Goal: Navigation & Orientation: Find specific page/section

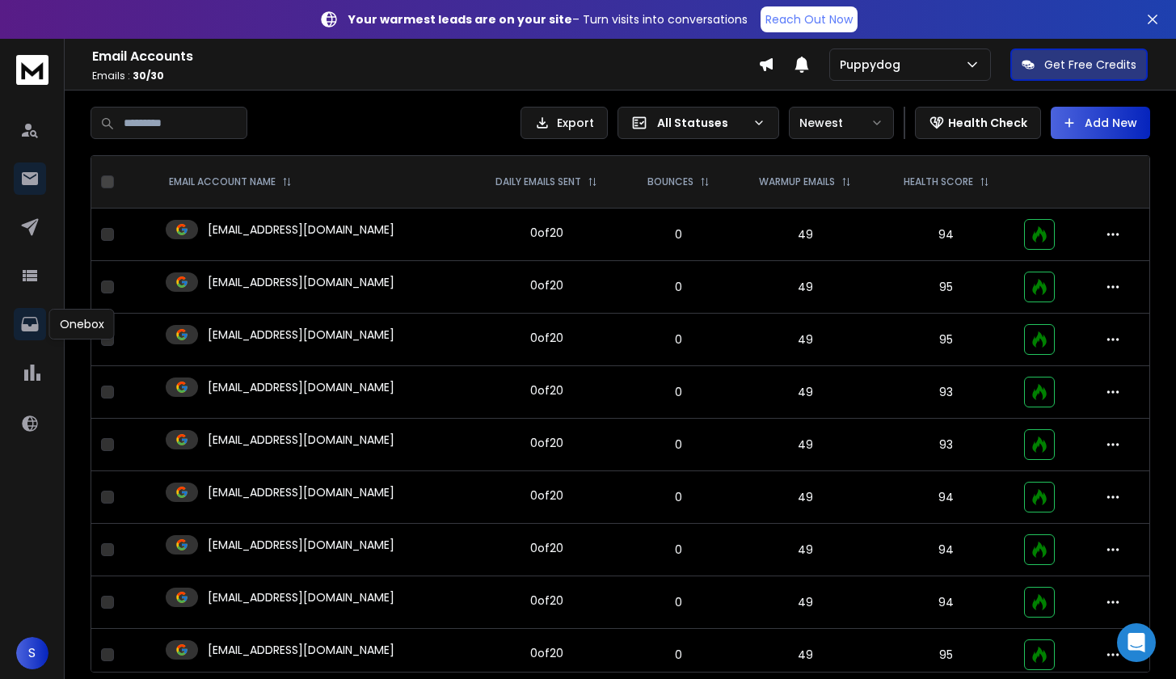
click at [24, 333] on icon at bounding box center [29, 323] width 19 height 19
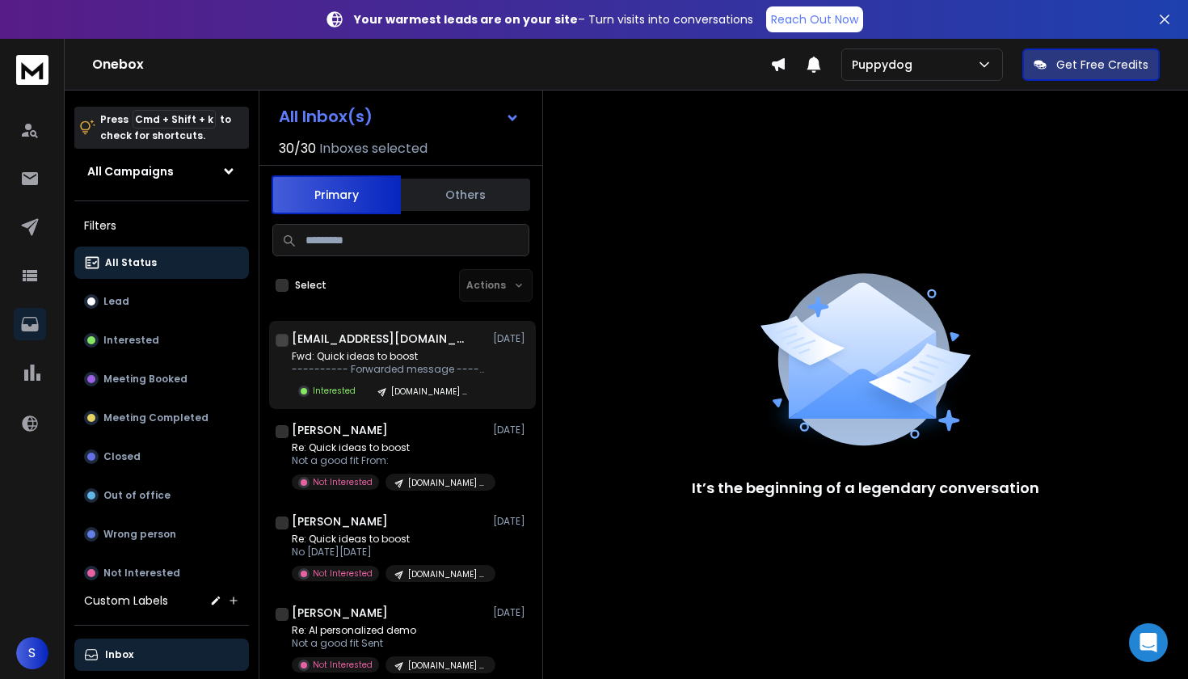
click at [371, 360] on p "Fwd: Quick ideas to boost" at bounding box center [389, 356] width 194 height 13
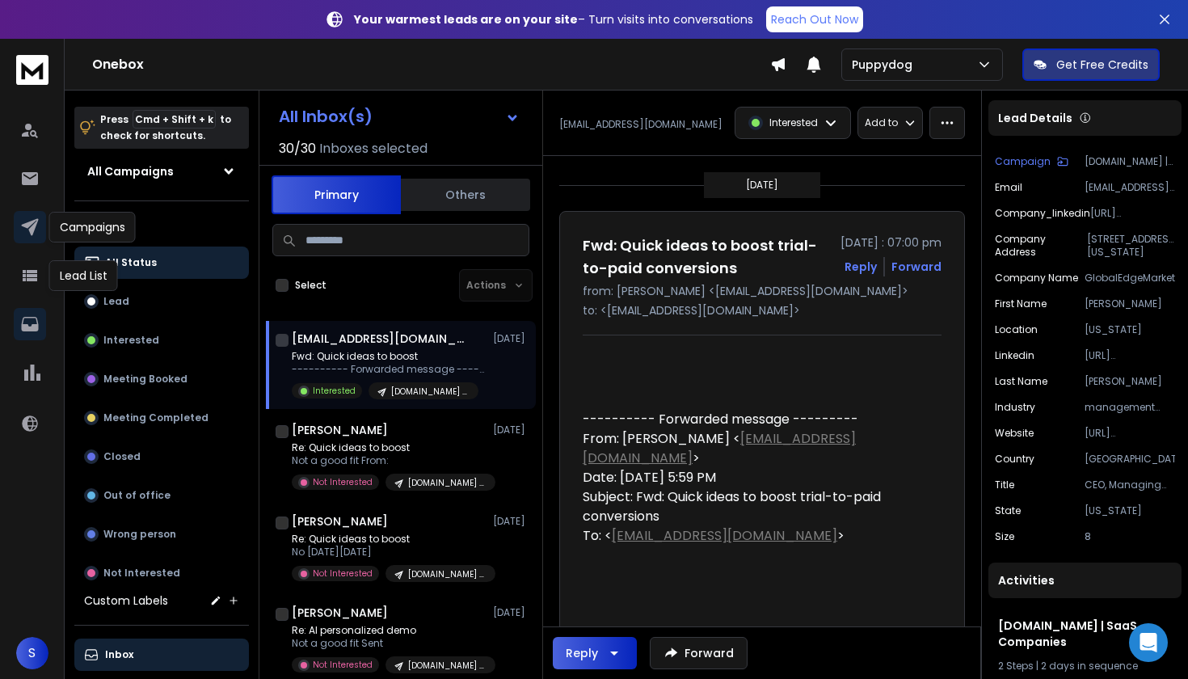
click at [31, 219] on icon at bounding box center [29, 226] width 19 height 19
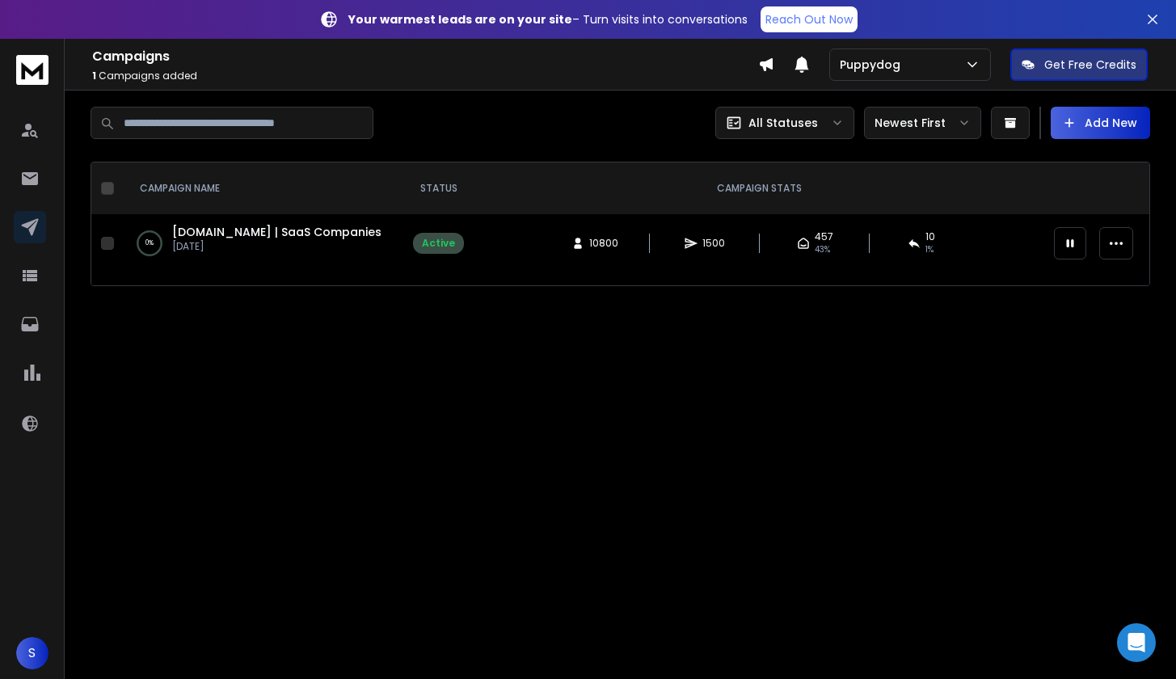
click at [672, 251] on div "10800 1500 457 43 % 10 1 %" at bounding box center [759, 243] width 404 height 26
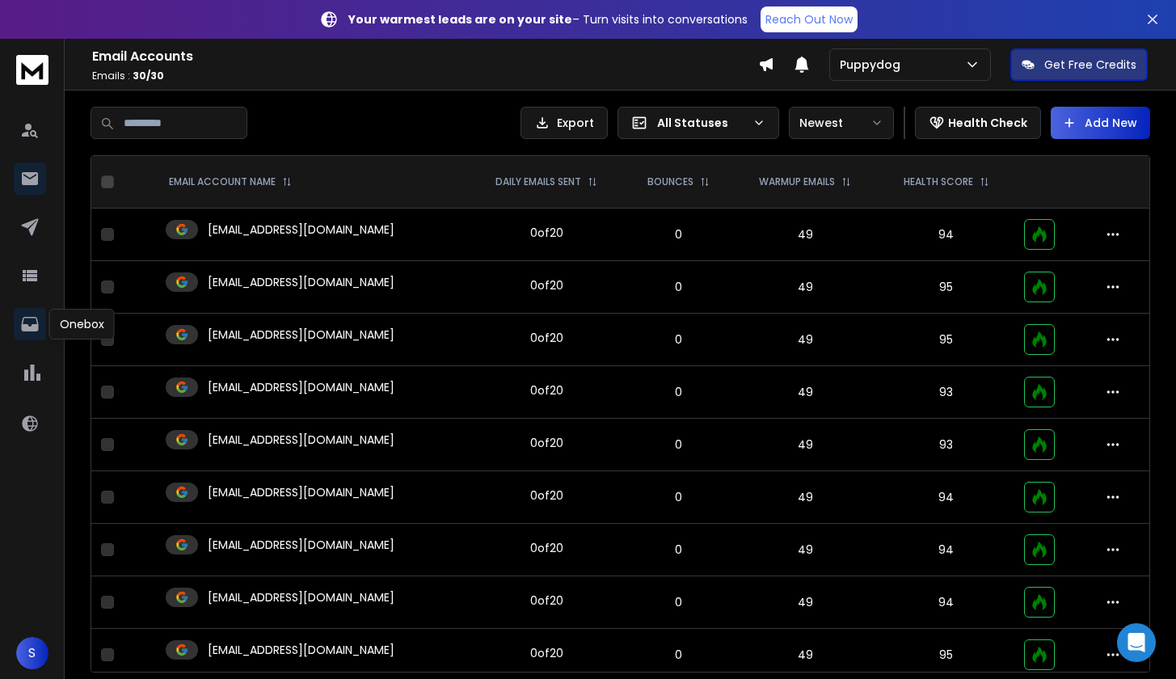
click at [24, 322] on icon at bounding box center [29, 323] width 19 height 19
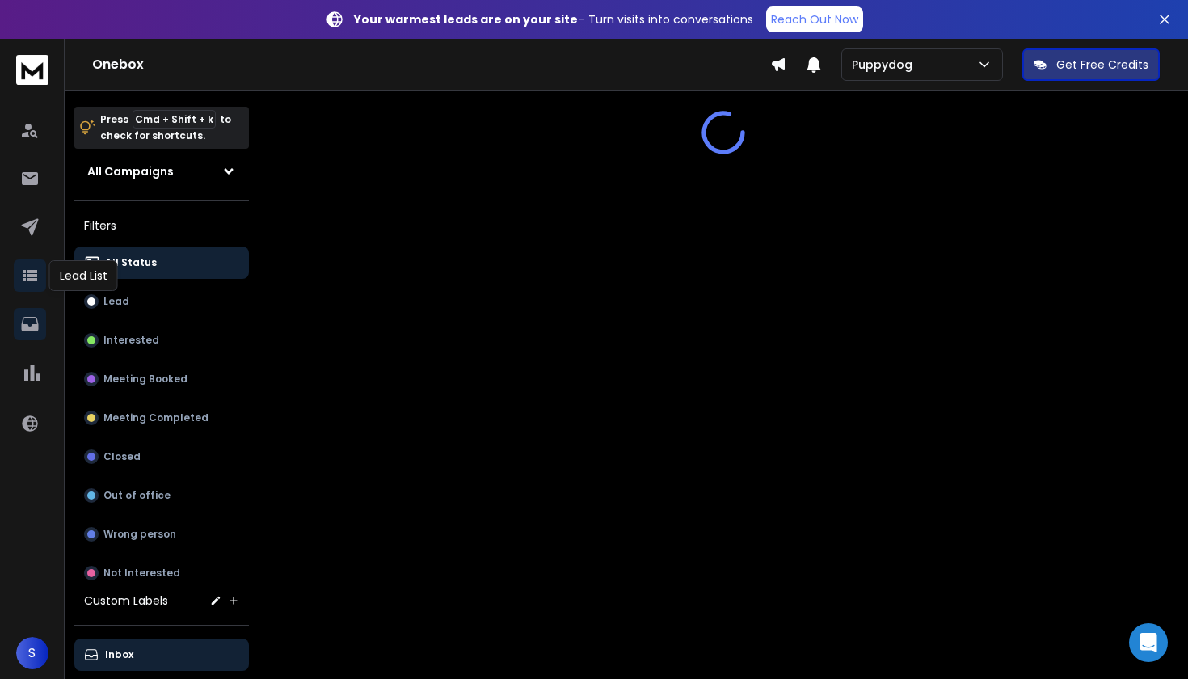
click at [32, 284] on icon at bounding box center [29, 275] width 19 height 19
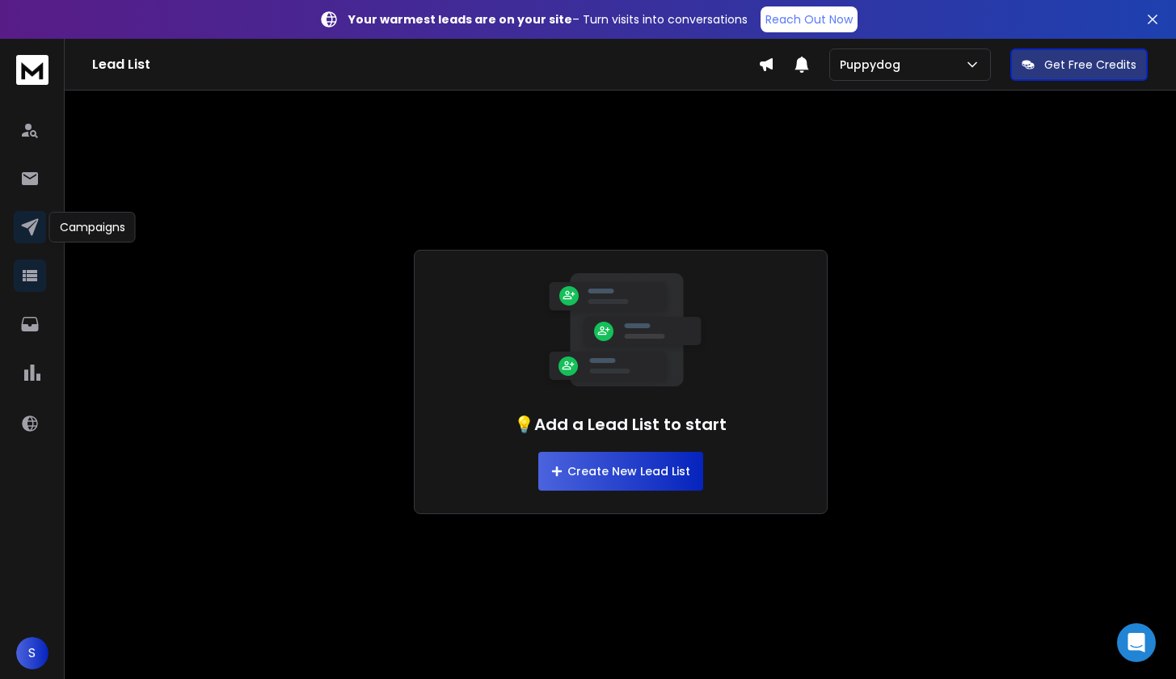
click at [37, 238] on link at bounding box center [30, 227] width 32 height 32
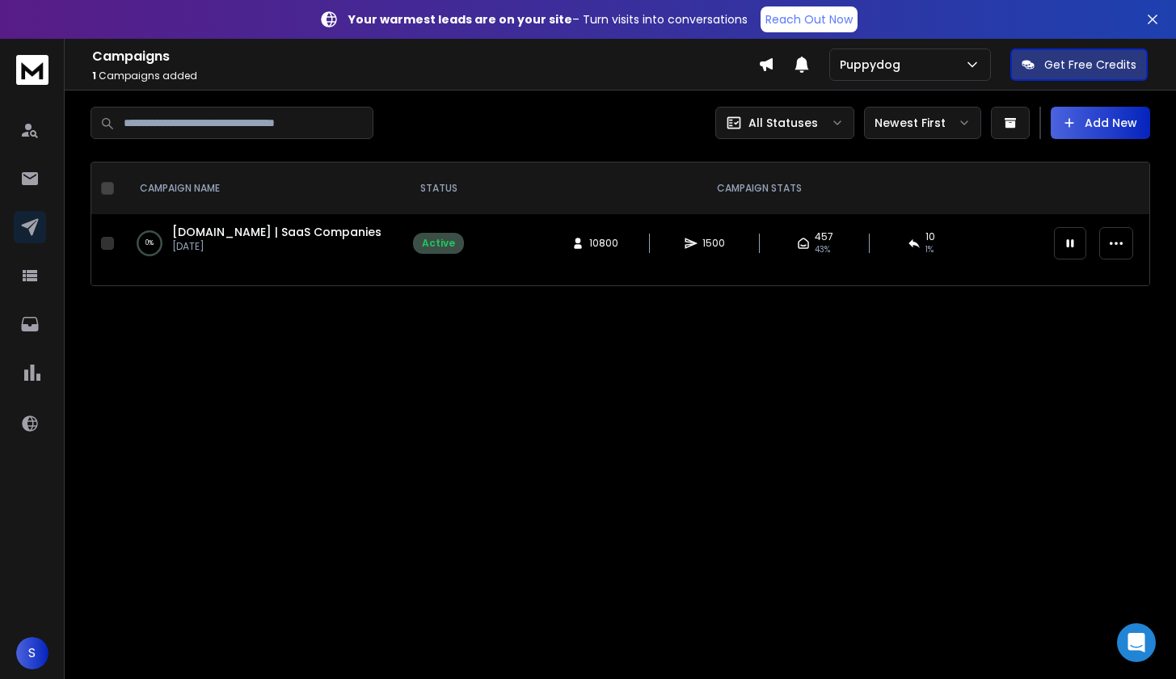
click at [602, 263] on td "10800 1500 457 43 % 10 1 %" at bounding box center [758, 243] width 570 height 58
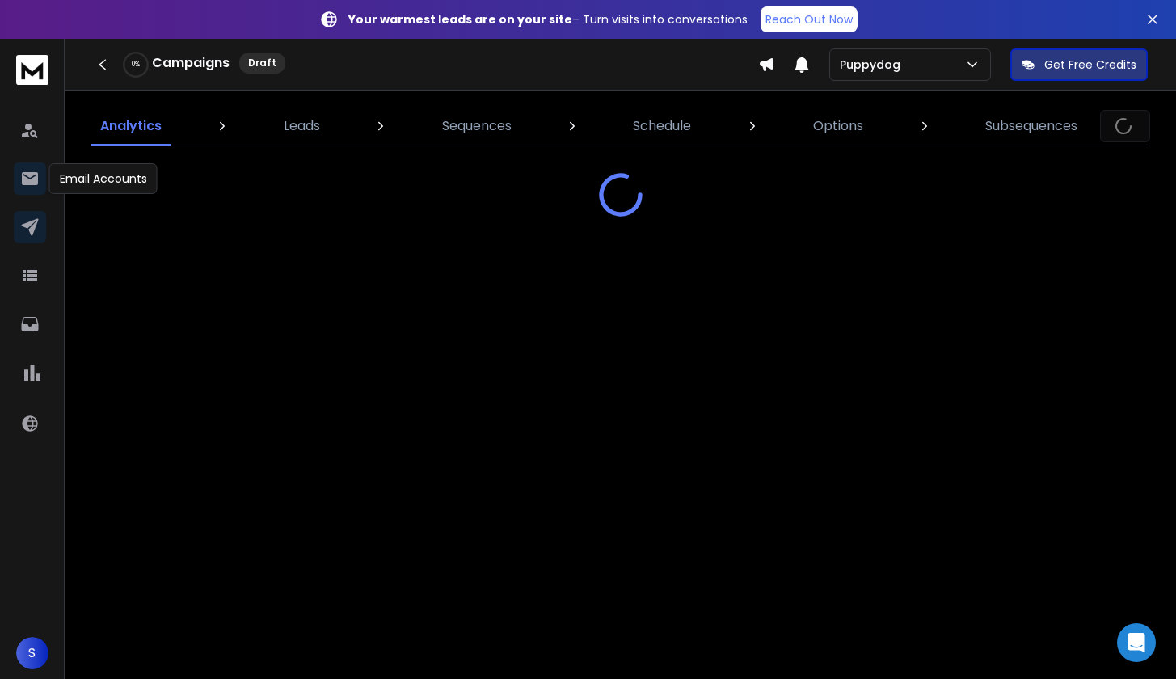
click at [37, 175] on icon at bounding box center [30, 178] width 16 height 13
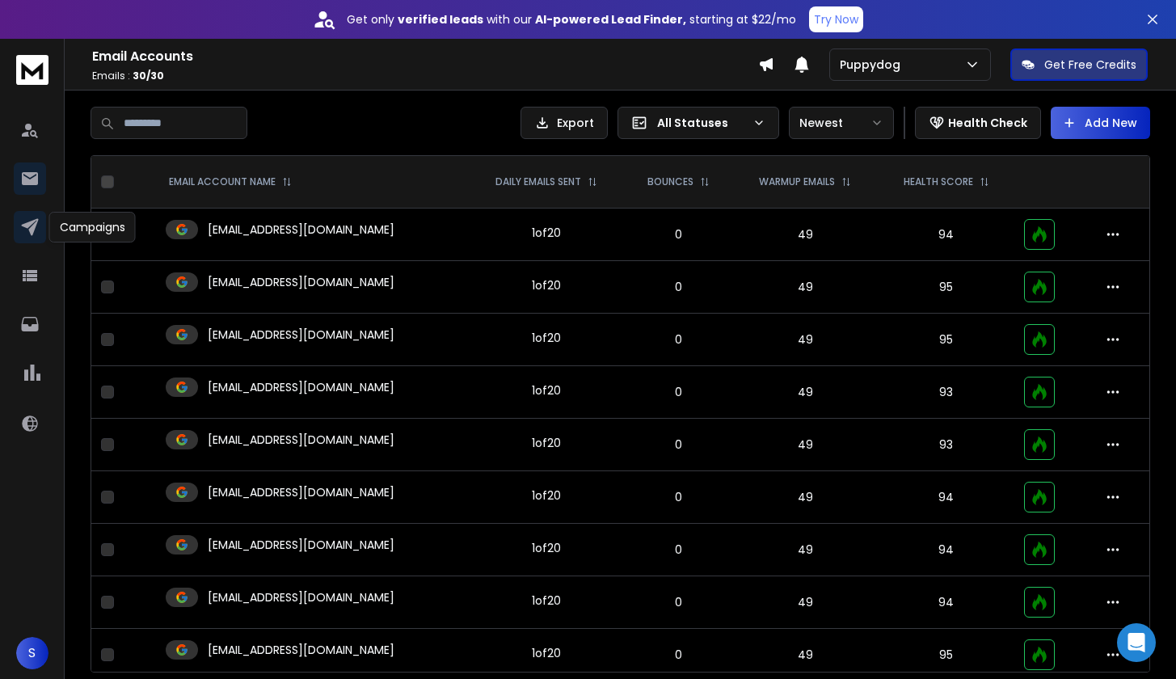
click at [32, 225] on icon at bounding box center [29, 226] width 19 height 19
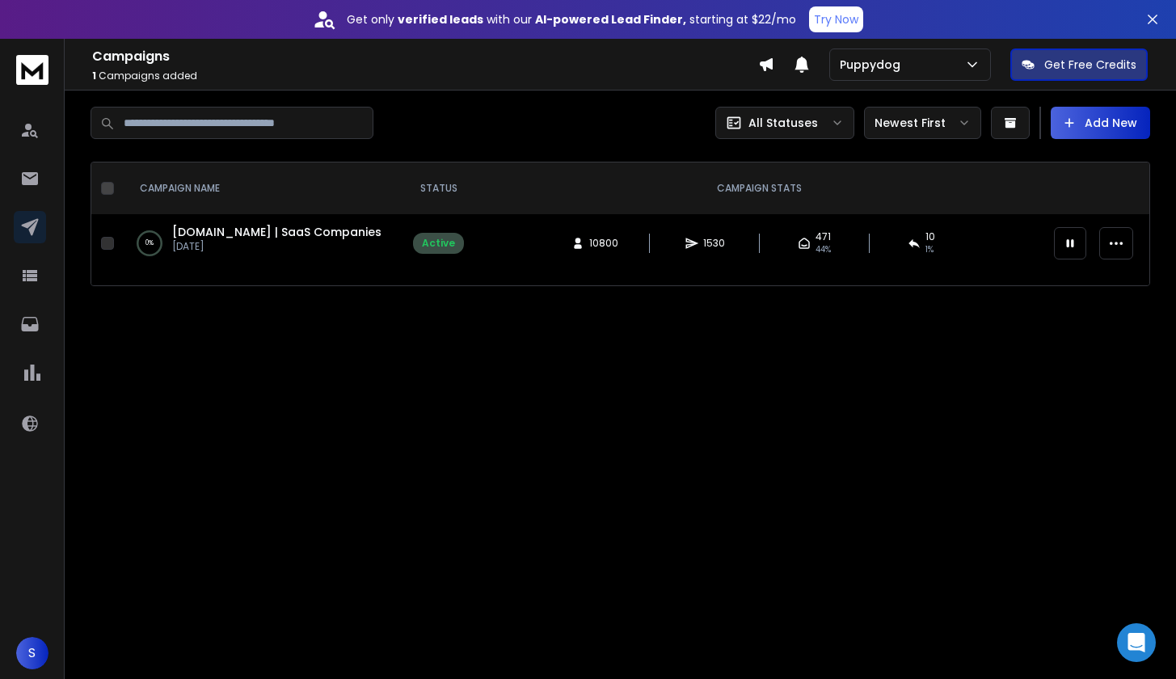
click at [566, 237] on div "10800 1530 471 44 % 10 1 %" at bounding box center [759, 243] width 404 height 26
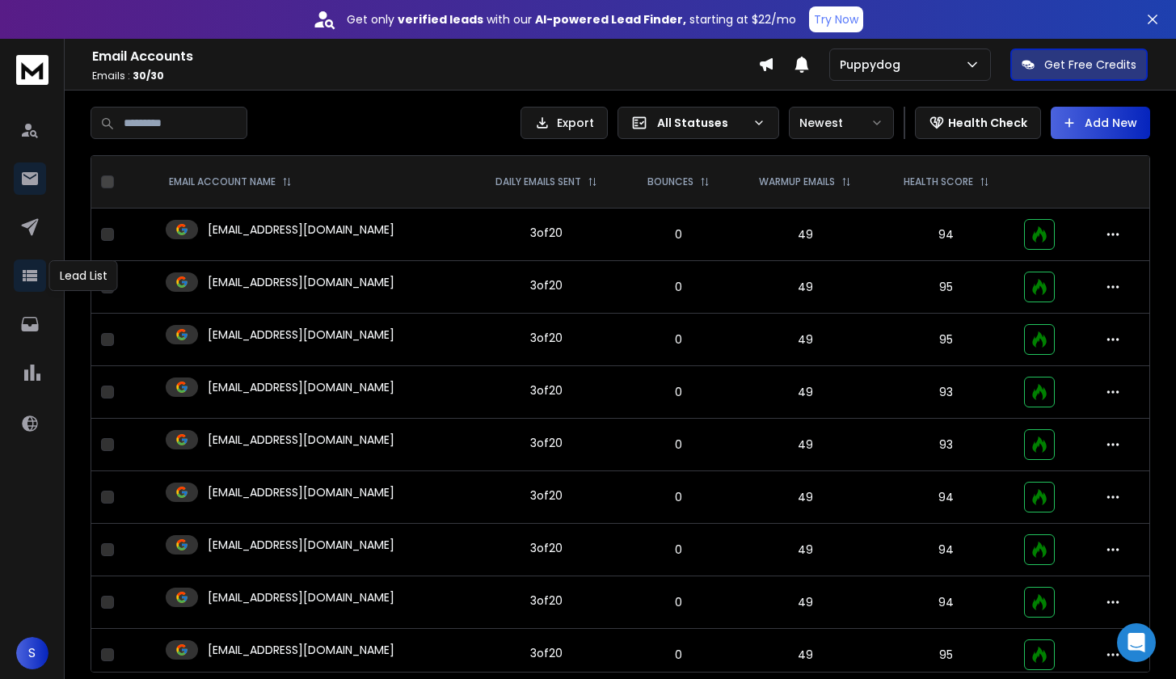
click at [34, 284] on icon at bounding box center [29, 275] width 19 height 19
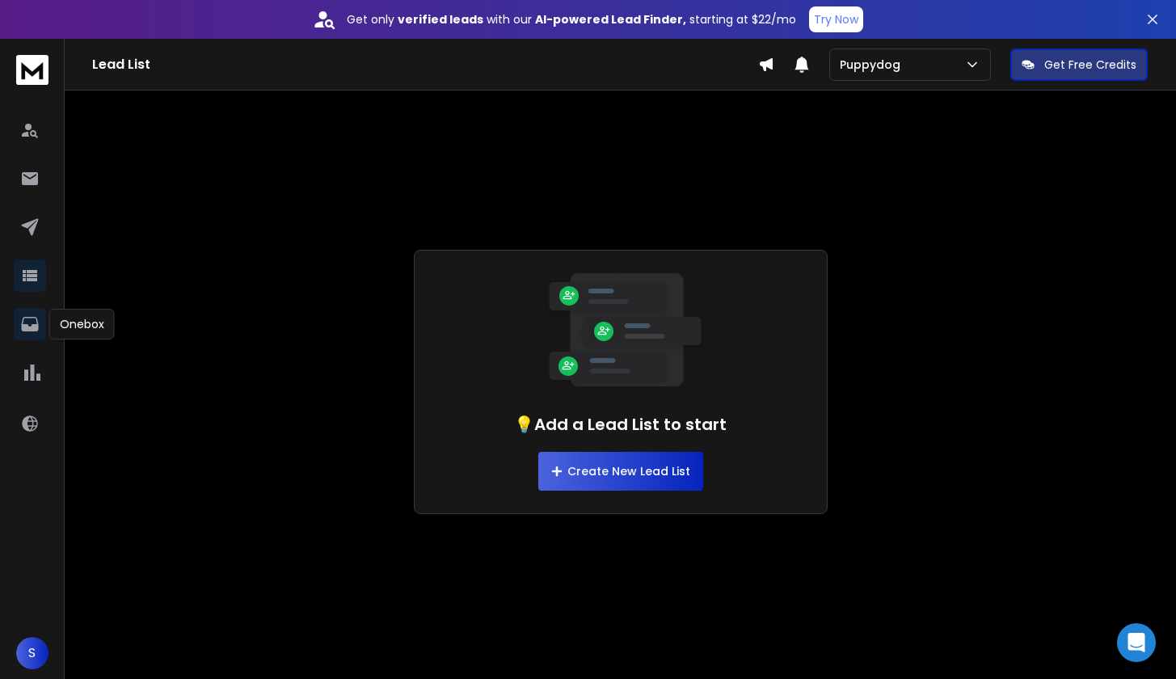
click at [26, 312] on link at bounding box center [30, 324] width 32 height 32
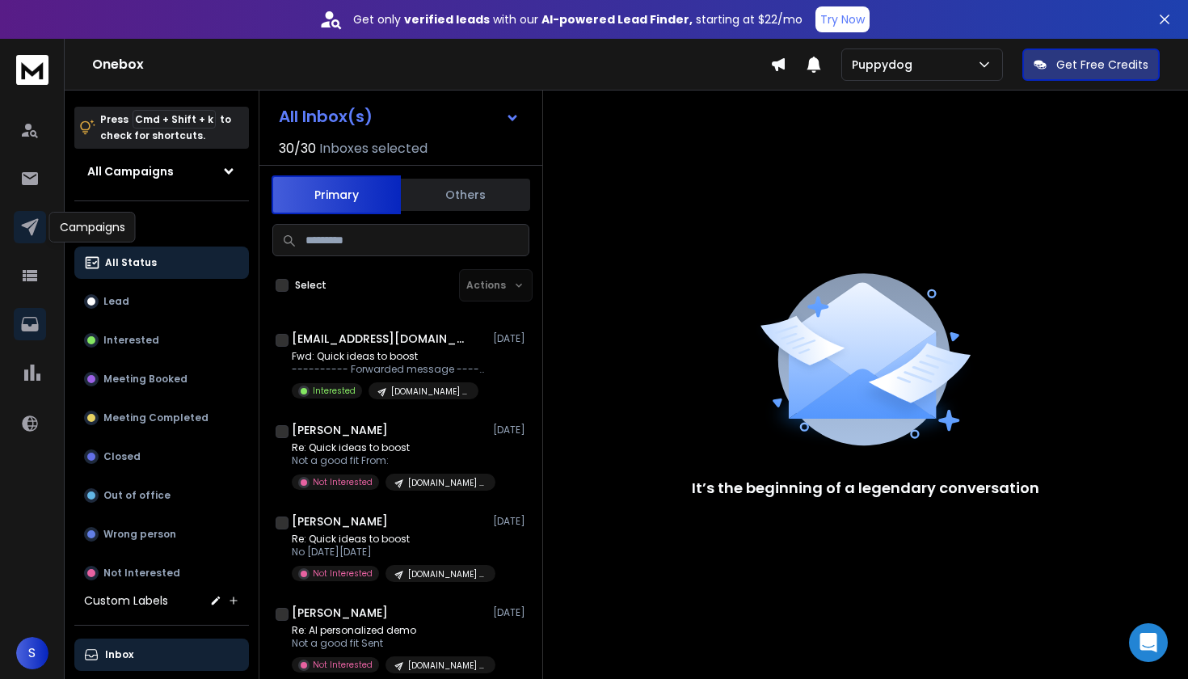
click at [30, 227] on icon at bounding box center [29, 226] width 19 height 19
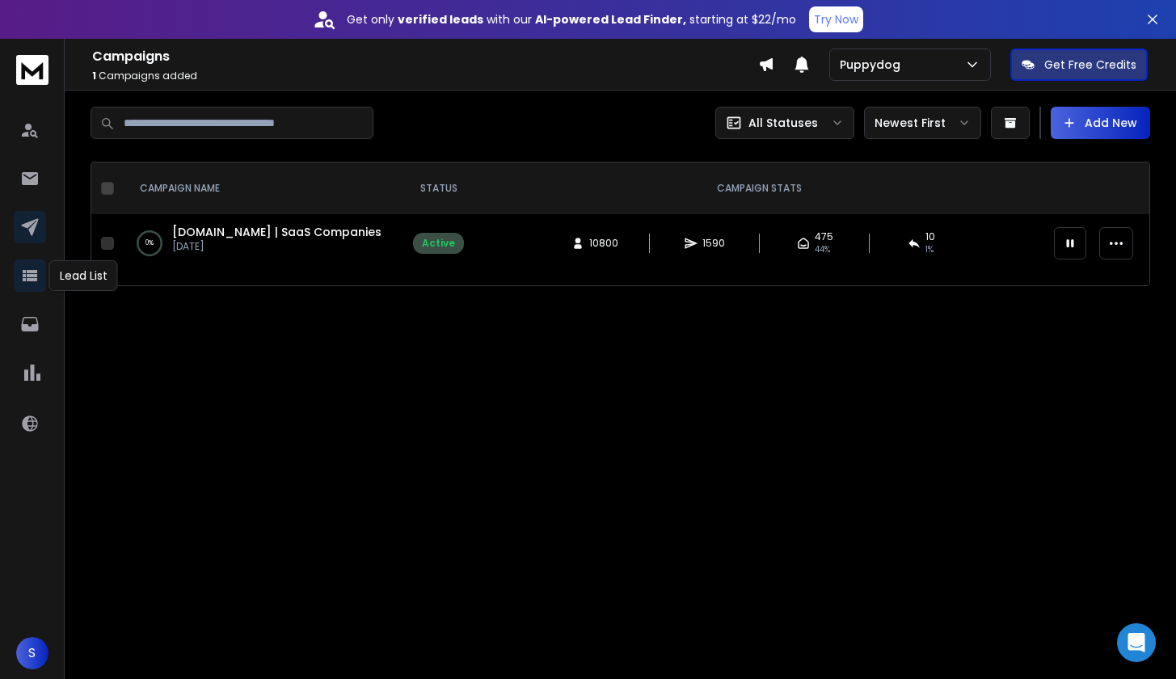
click at [26, 284] on icon at bounding box center [29, 275] width 19 height 19
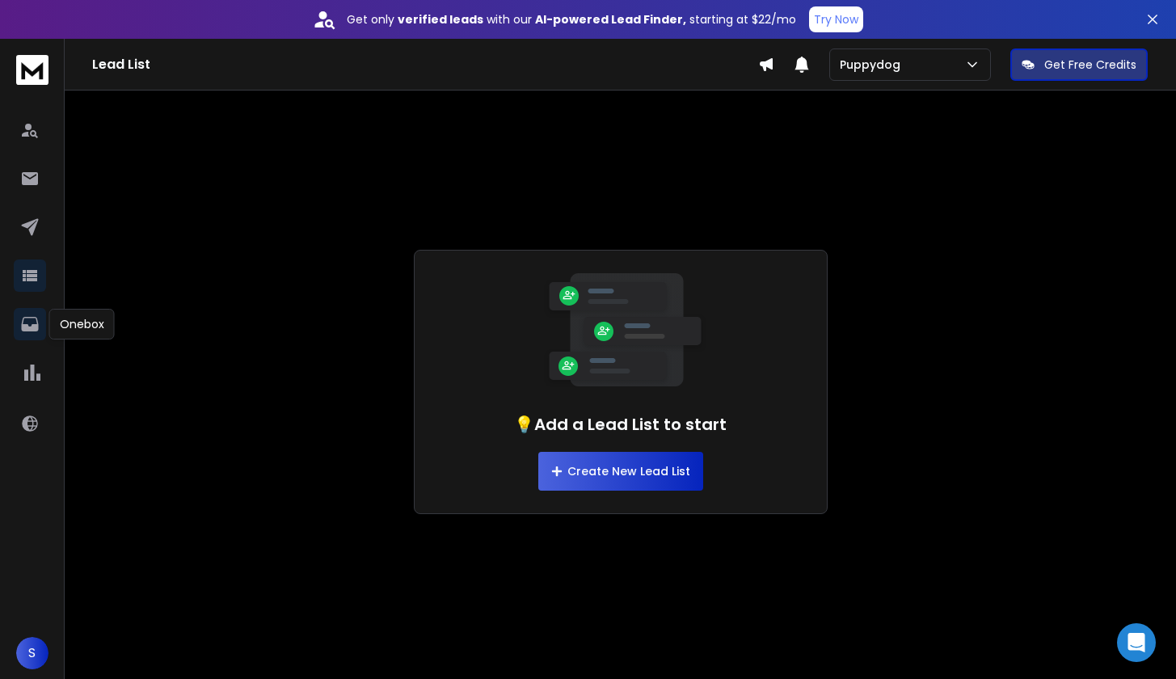
click at [33, 323] on icon at bounding box center [29, 323] width 19 height 19
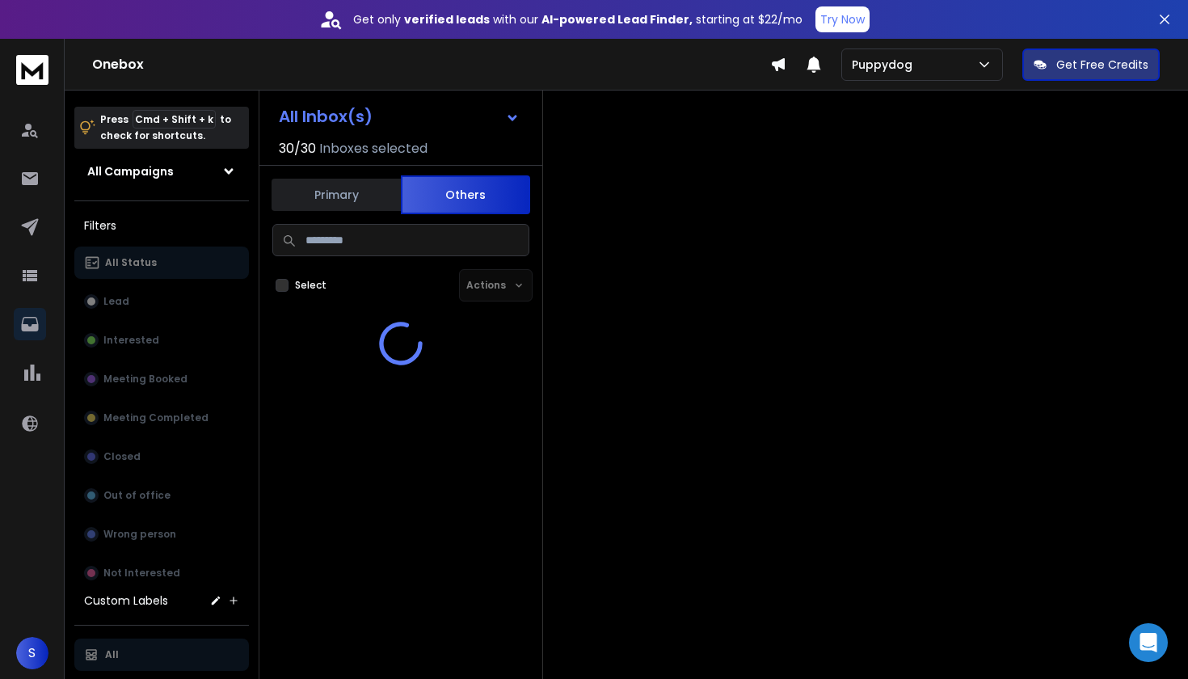
click at [437, 184] on button "Others" at bounding box center [465, 194] width 129 height 39
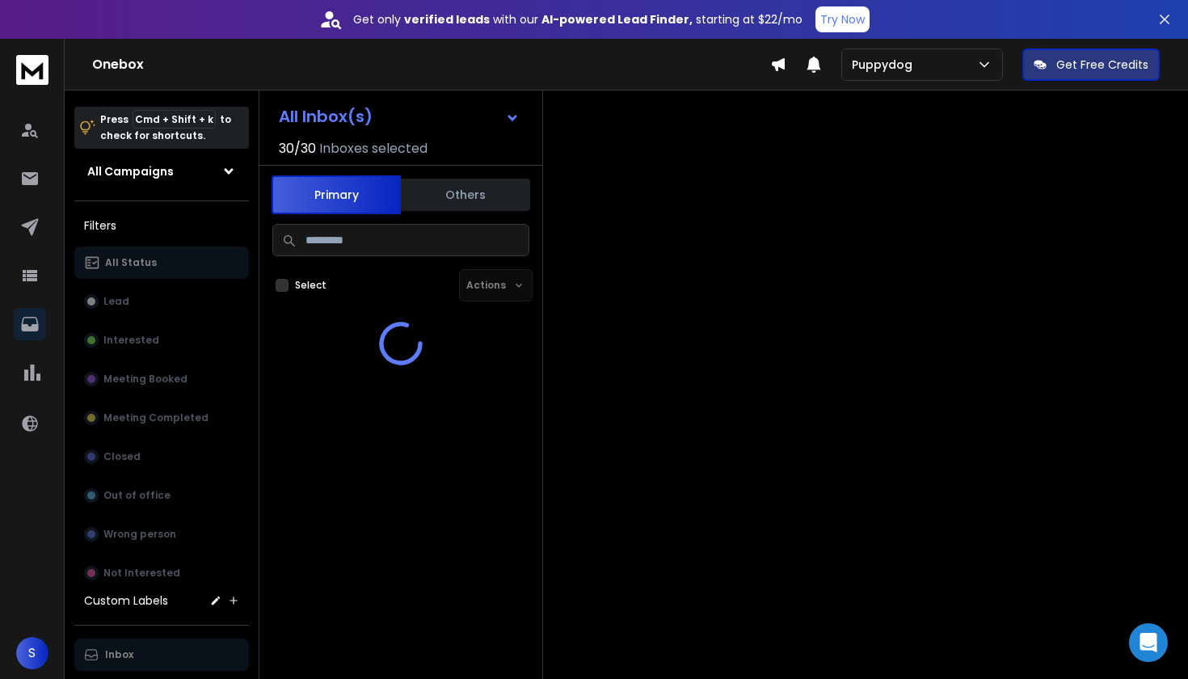
click at [330, 196] on button "Primary" at bounding box center [335, 194] width 129 height 39
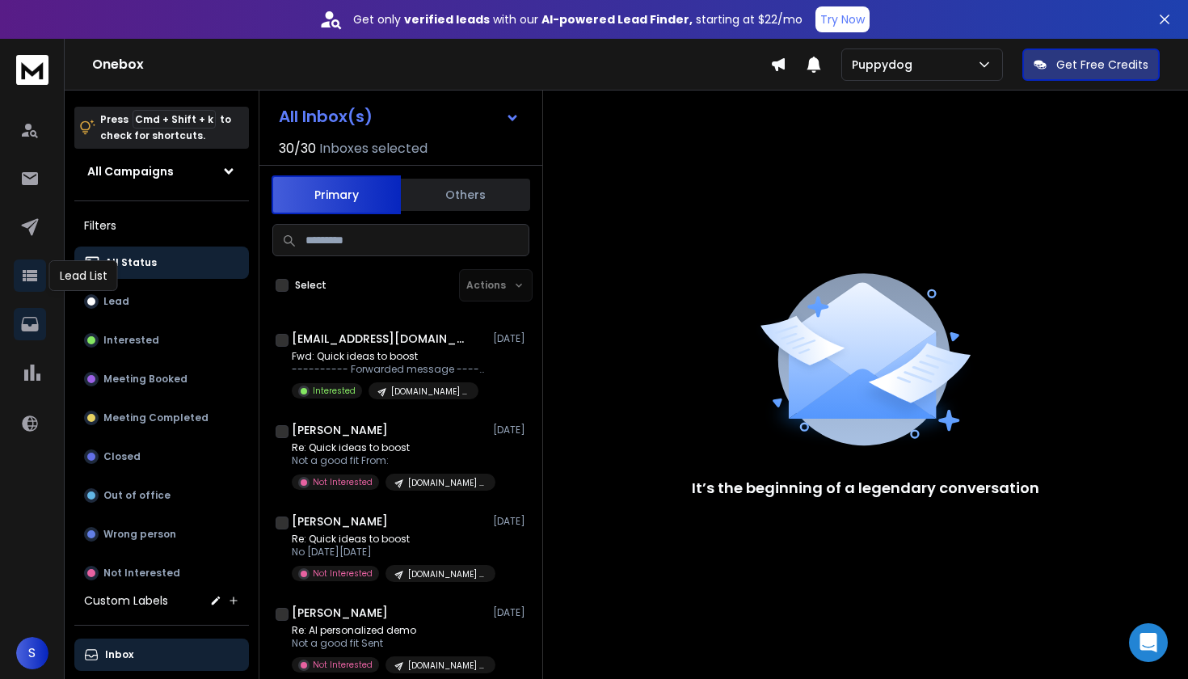
click at [30, 273] on icon at bounding box center [29, 275] width 19 height 19
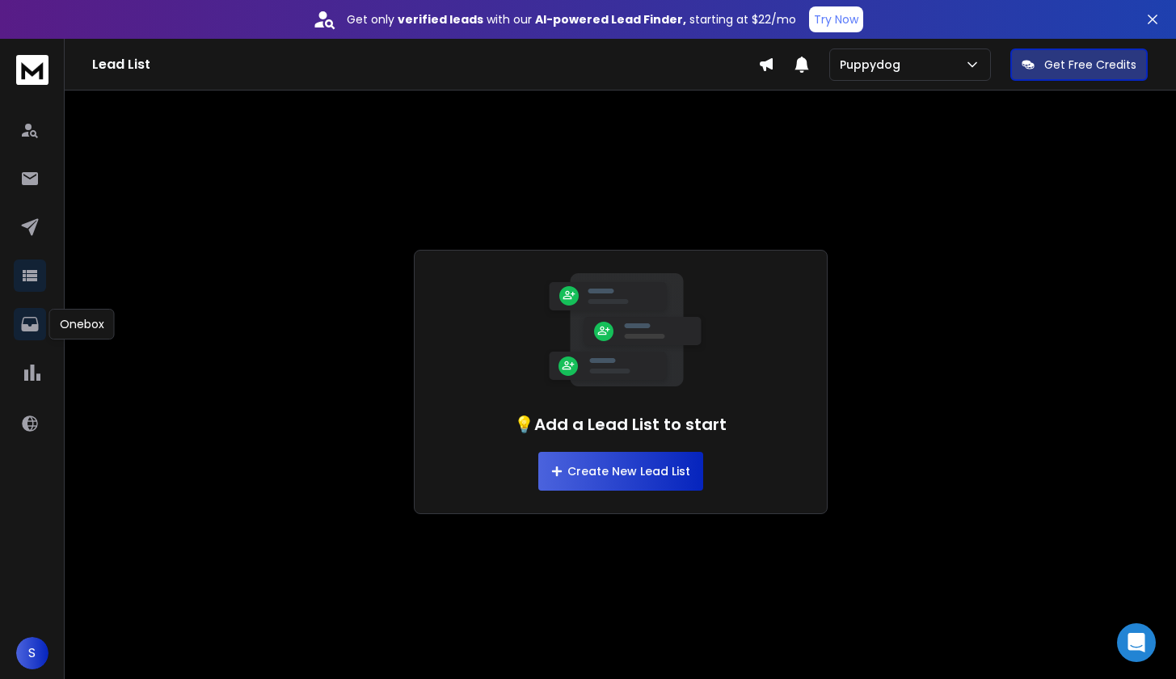
click at [27, 326] on icon at bounding box center [29, 324] width 17 height 15
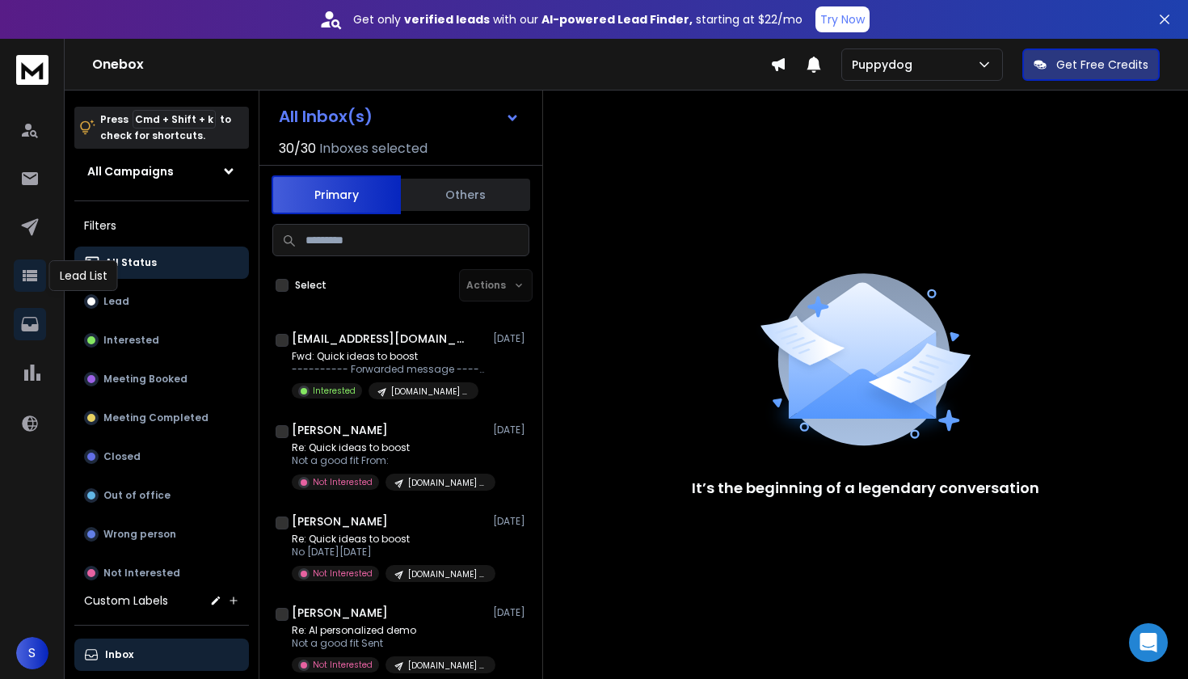
click at [28, 277] on icon at bounding box center [29, 275] width 19 height 19
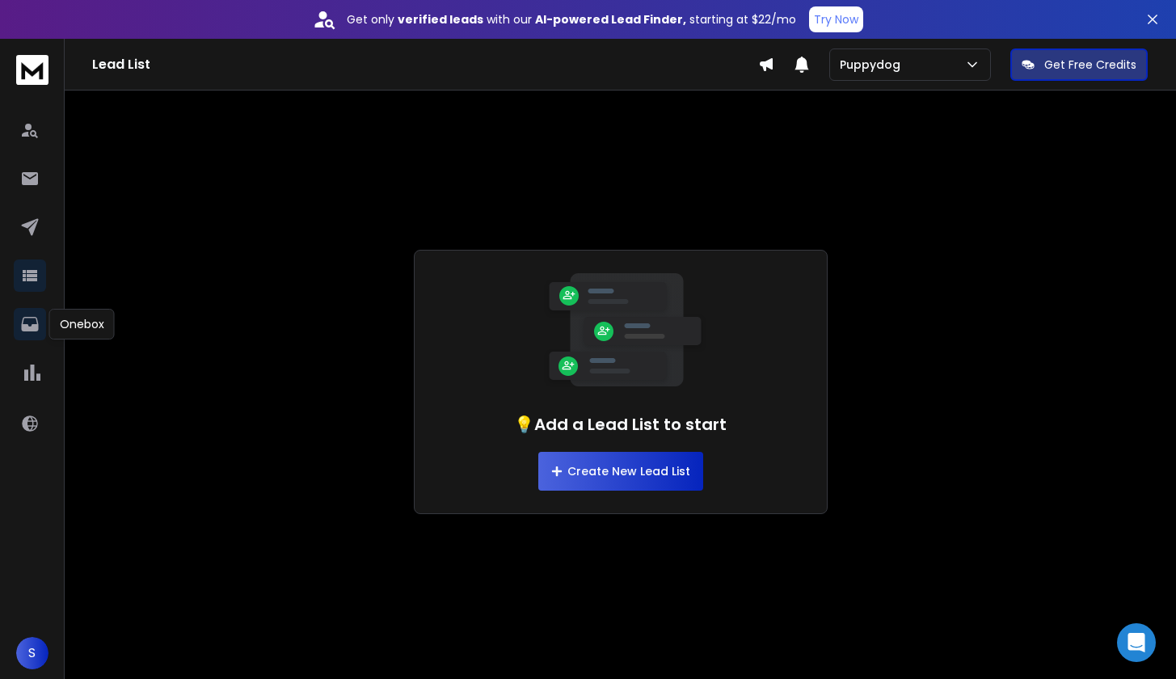
click at [25, 319] on icon at bounding box center [29, 323] width 19 height 19
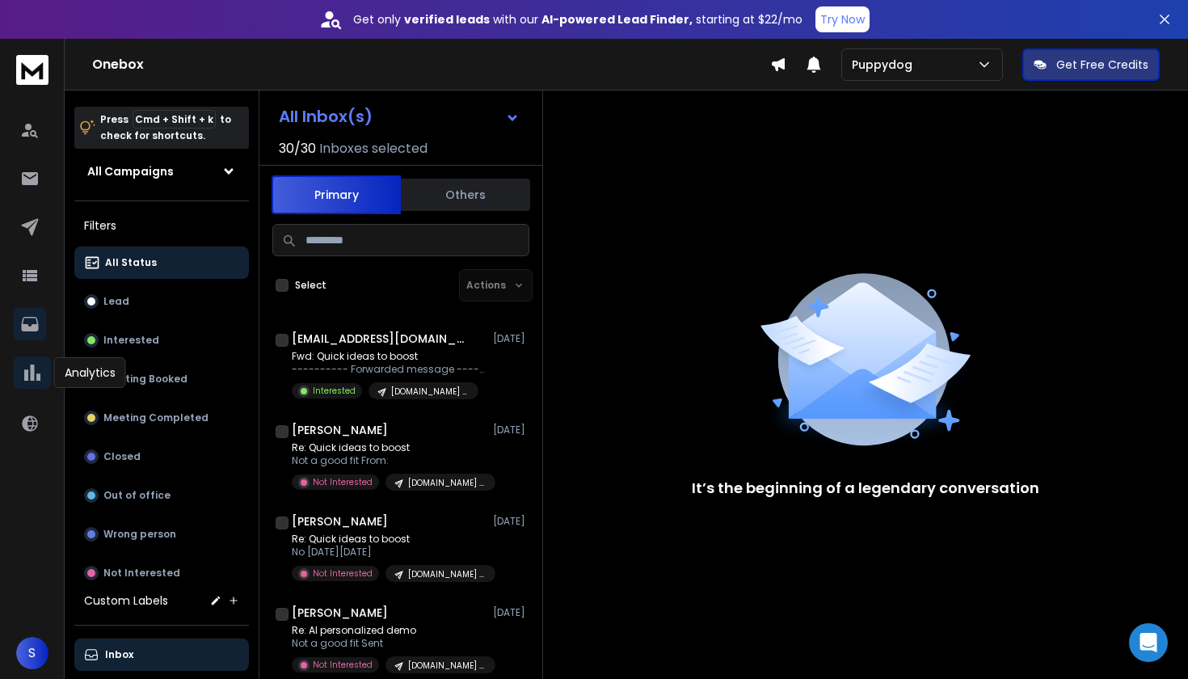
click at [26, 363] on icon at bounding box center [32, 372] width 24 height 24
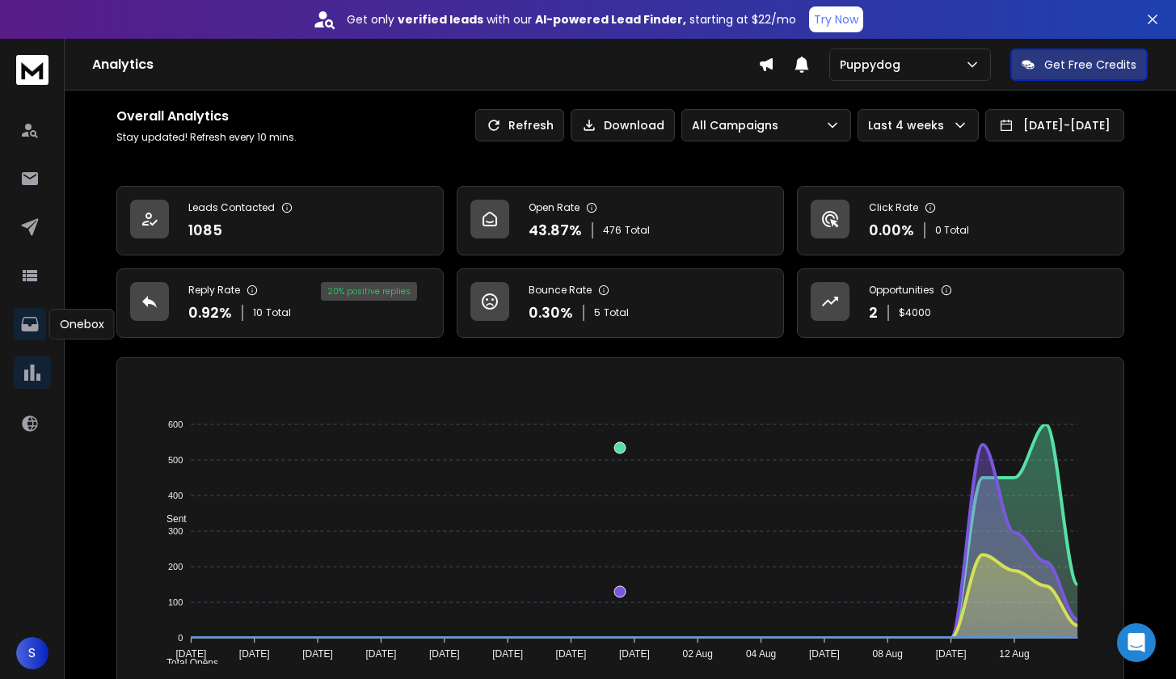
click at [27, 335] on link at bounding box center [30, 324] width 32 height 32
